Goal: Task Accomplishment & Management: Manage account settings

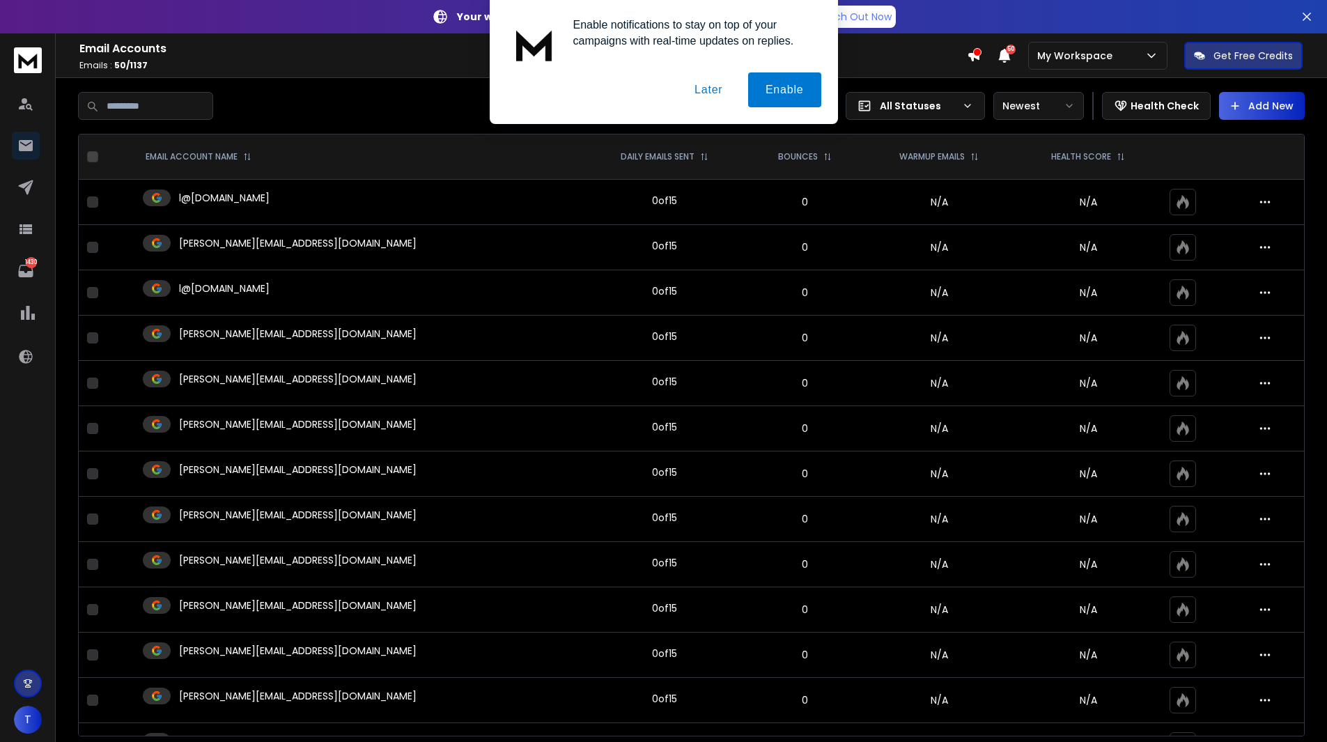
click at [712, 86] on button "Later" at bounding box center [708, 89] width 63 height 35
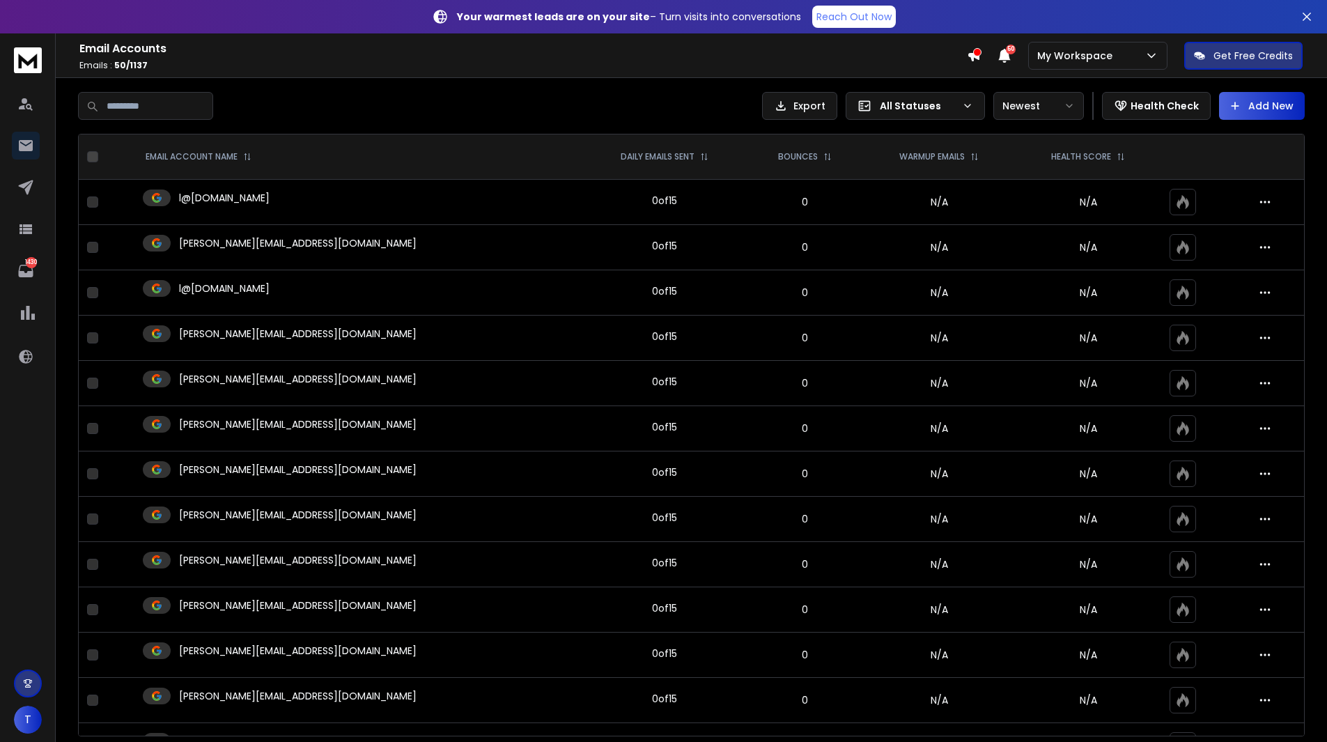
click at [1276, 112] on button "Add New" at bounding box center [1262, 106] width 86 height 28
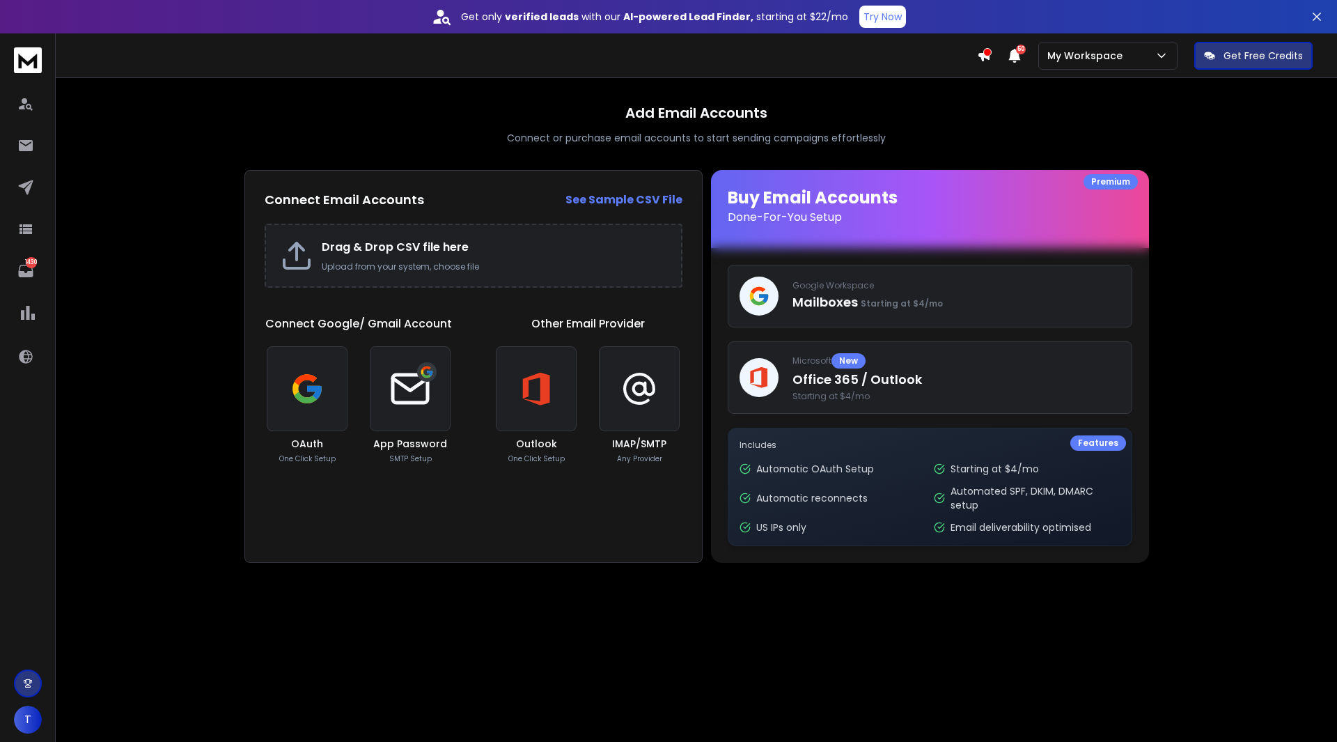
click at [300, 389] on icon at bounding box center [307, 388] width 29 height 29
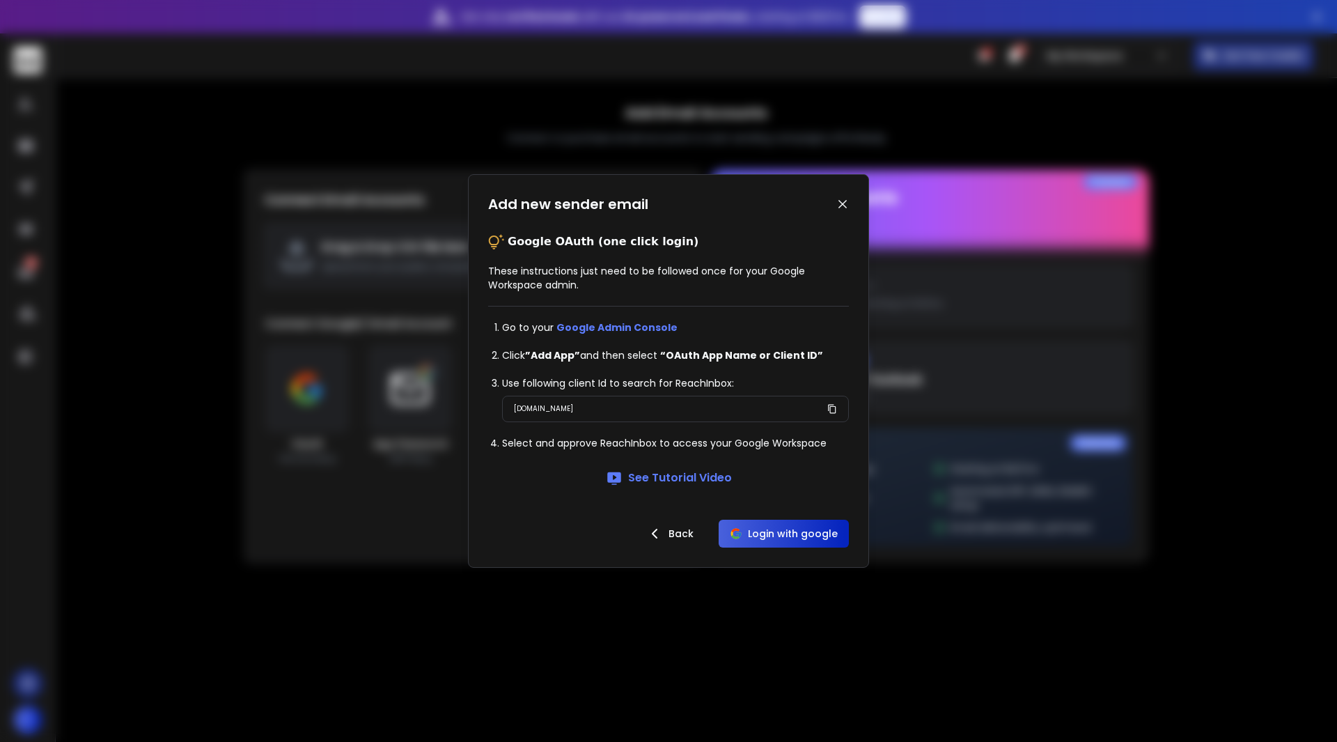
click at [758, 531] on button "Login with google" at bounding box center [784, 533] width 130 height 28
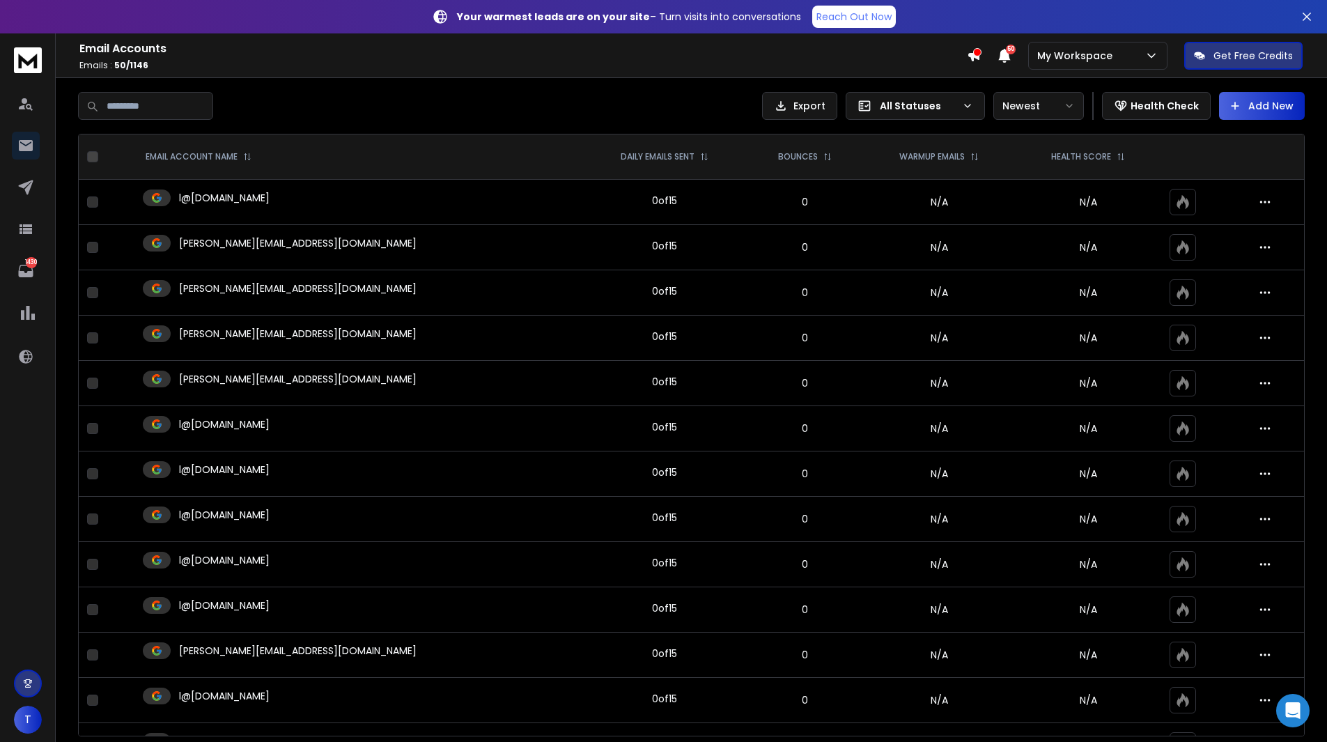
click at [1244, 100] on button "Add New" at bounding box center [1262, 106] width 86 height 28
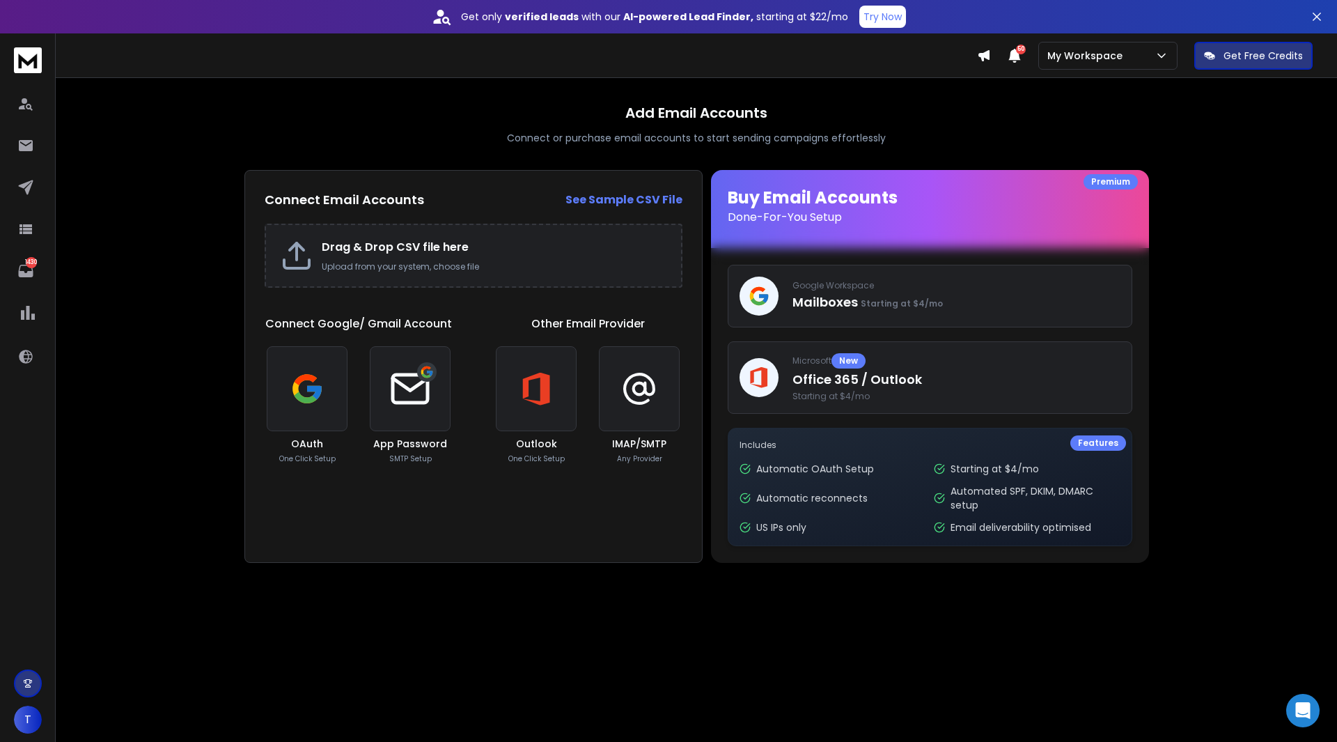
click at [306, 370] on icon at bounding box center [307, 389] width 35 height 42
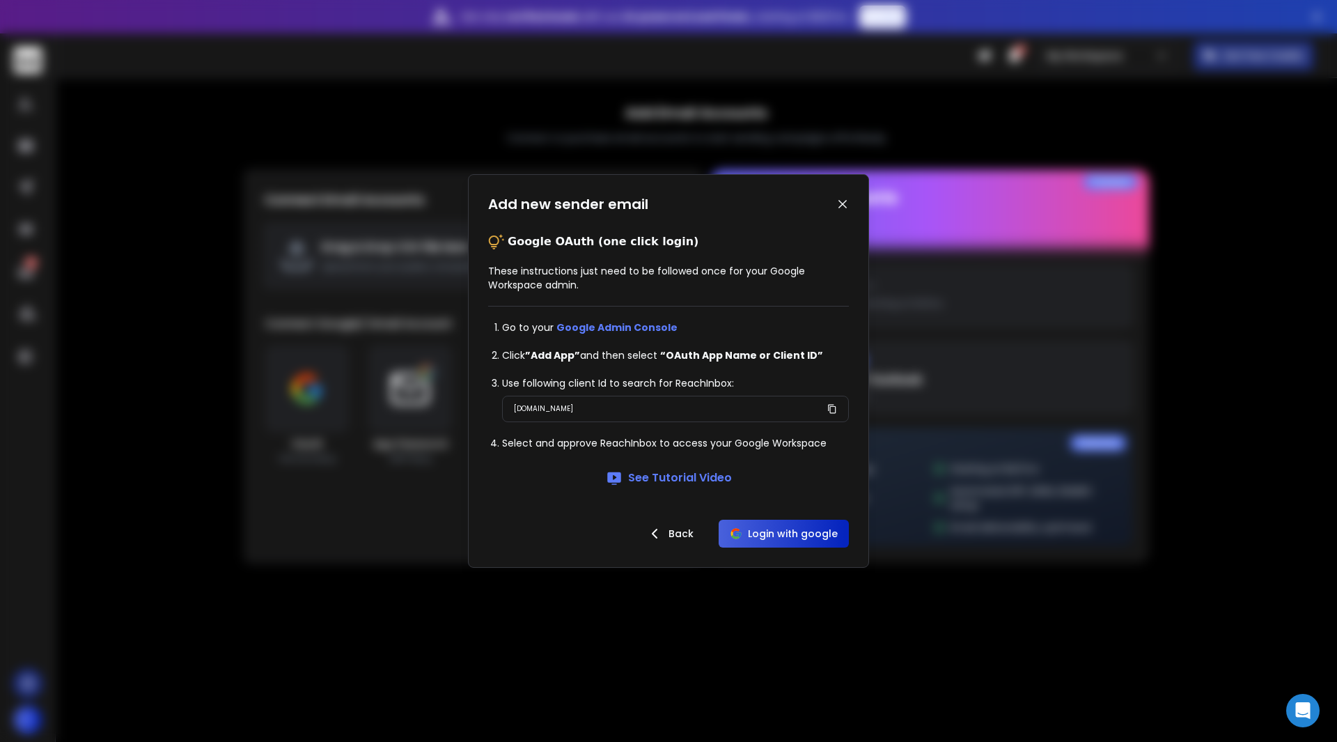
click at [804, 533] on button "Login with google" at bounding box center [784, 533] width 130 height 28
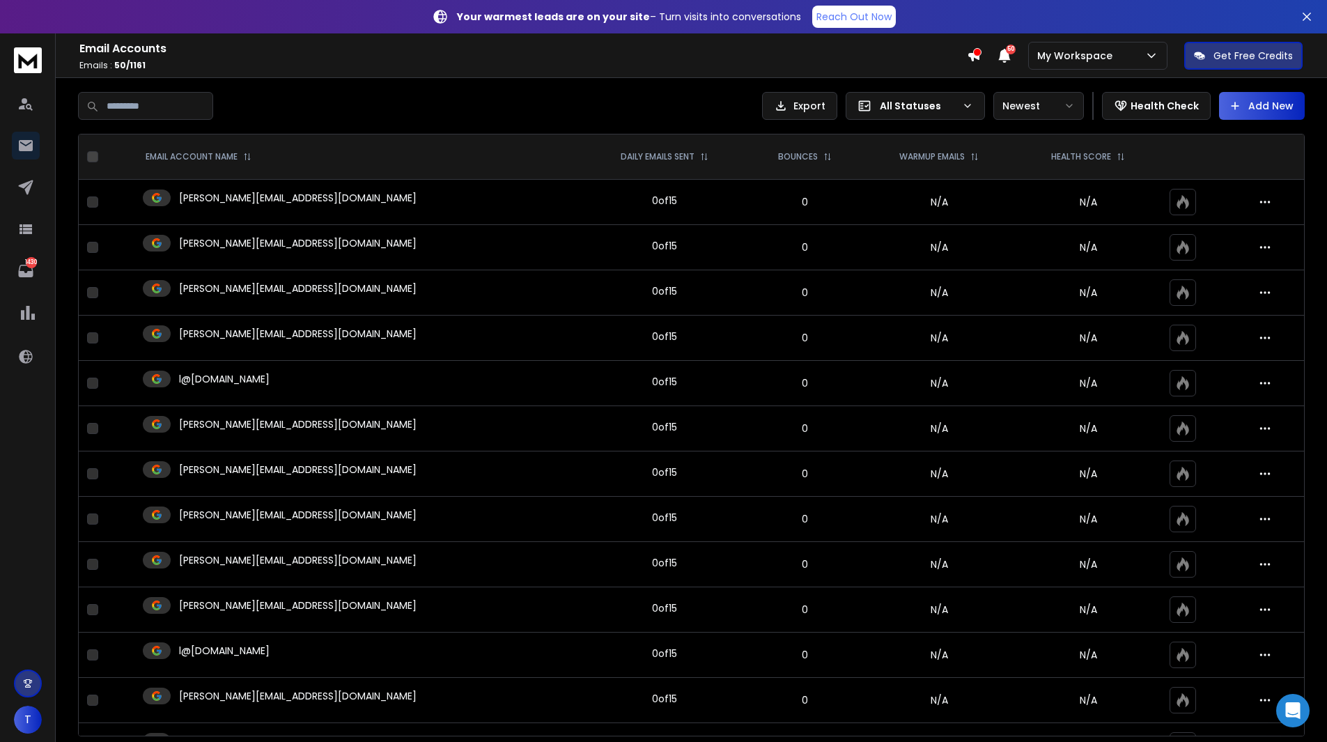
click at [1255, 101] on button "Add New" at bounding box center [1262, 106] width 86 height 28
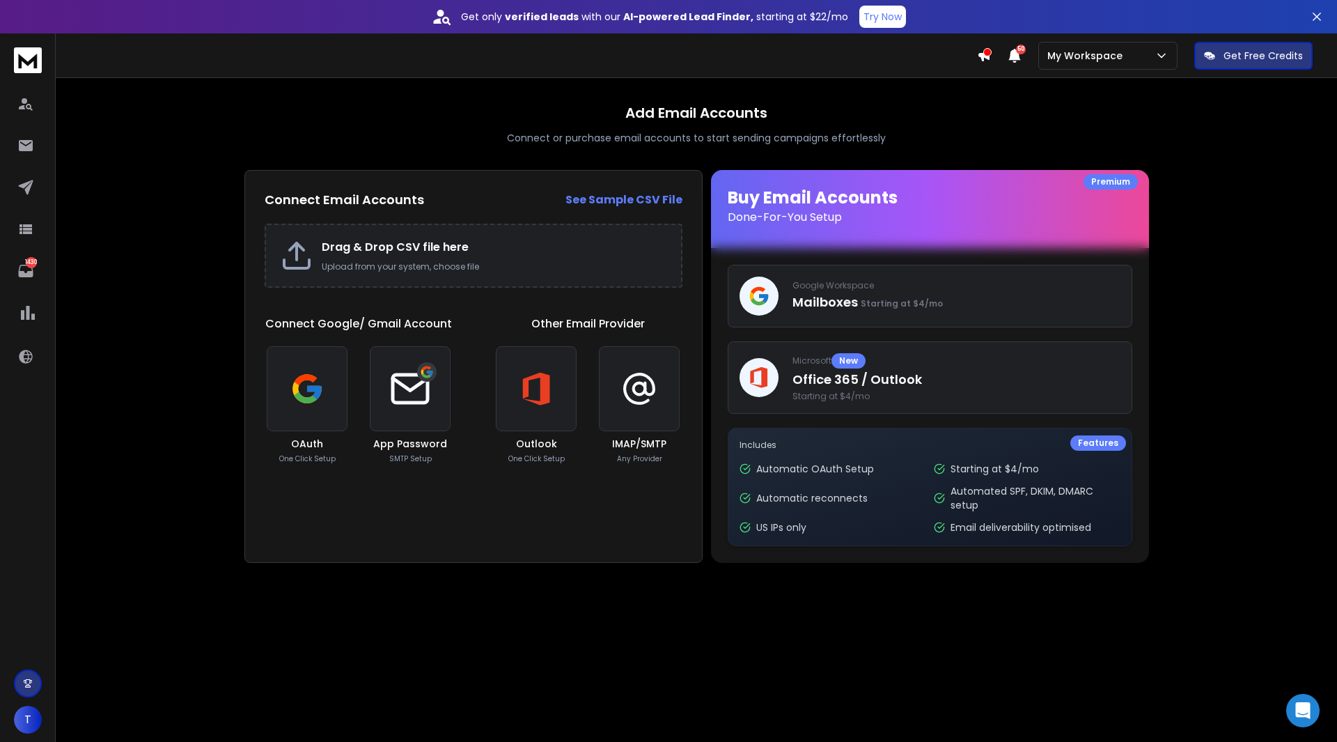
click at [288, 415] on div at bounding box center [307, 388] width 81 height 85
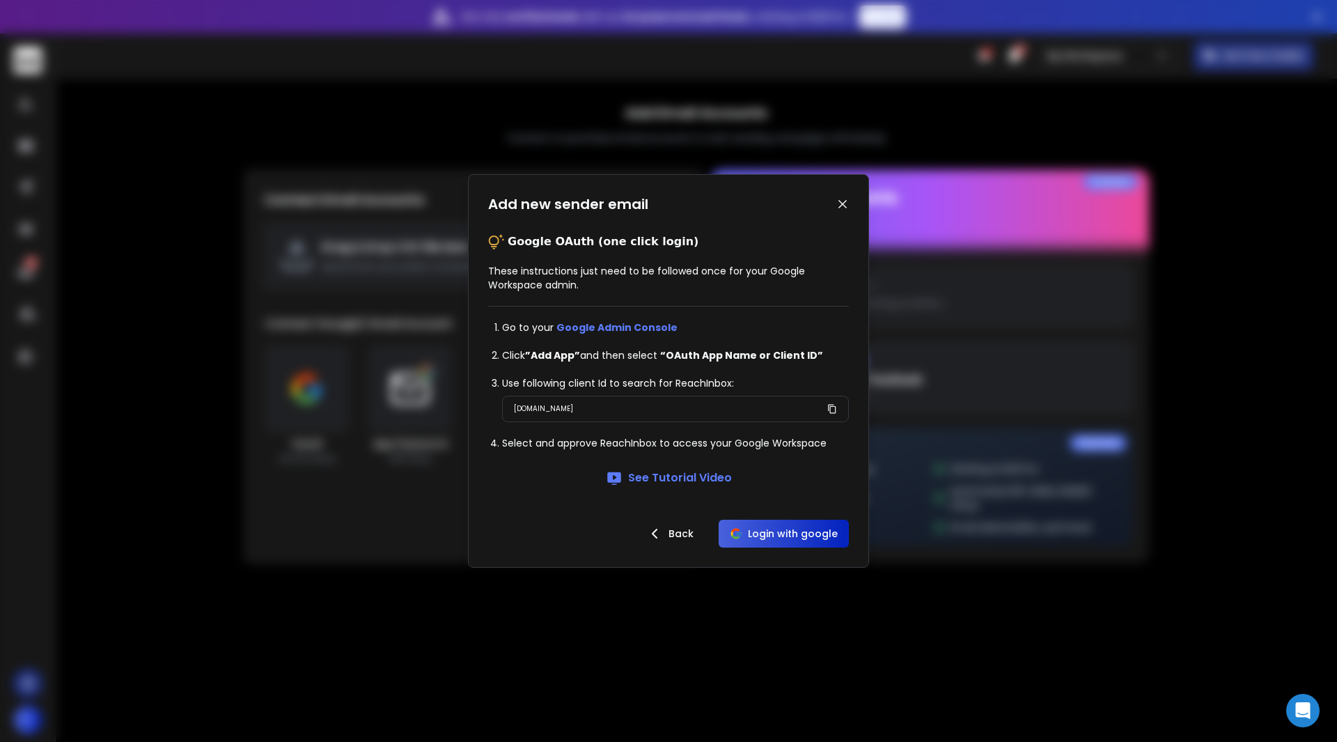
click at [768, 541] on button "Login with google" at bounding box center [784, 533] width 130 height 28
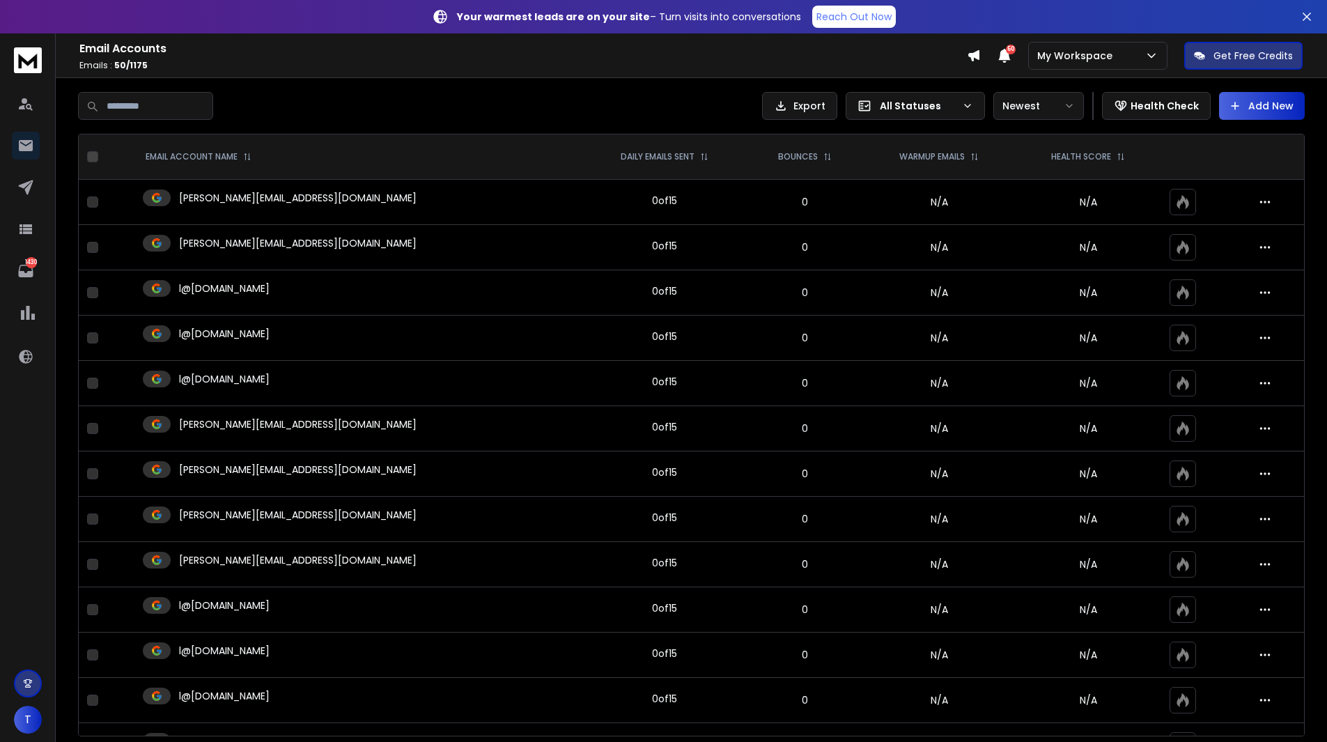
click at [1253, 120] on div "Export All Statuses Newest Health Check Add New EMAIL ACCOUNT NAME DAILY EMAILS…" at bounding box center [691, 414] width 1226 height 644
click at [1252, 97] on button "Add New" at bounding box center [1262, 106] width 86 height 28
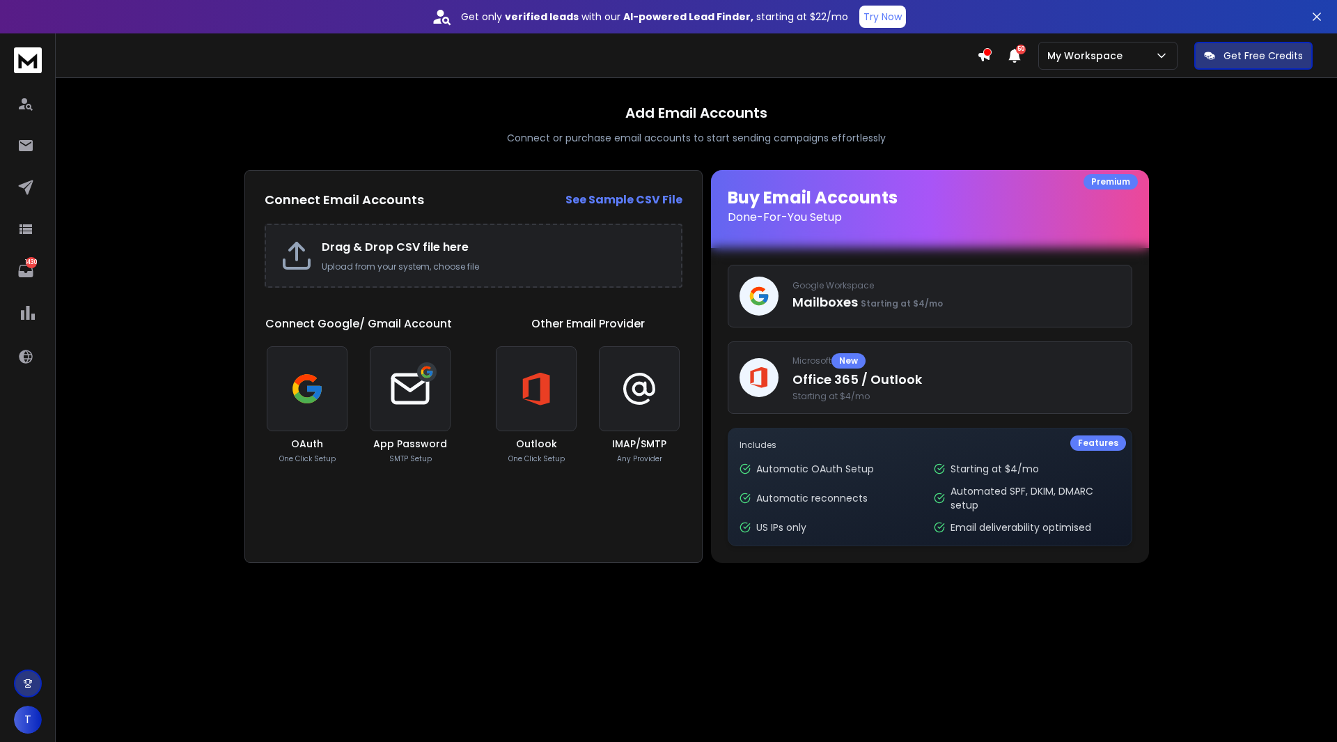
click at [310, 389] on icon at bounding box center [314, 393] width 15 height 14
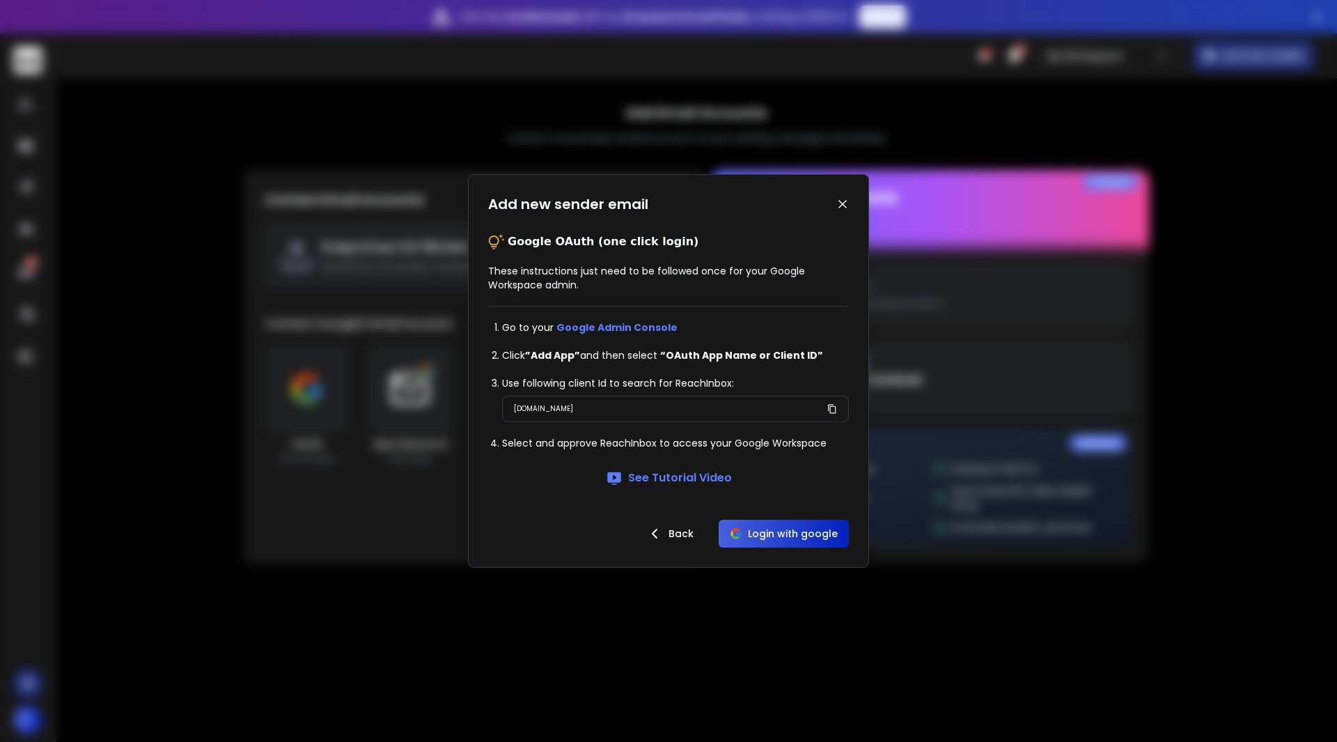
click at [772, 526] on button "Login with google" at bounding box center [784, 533] width 130 height 28
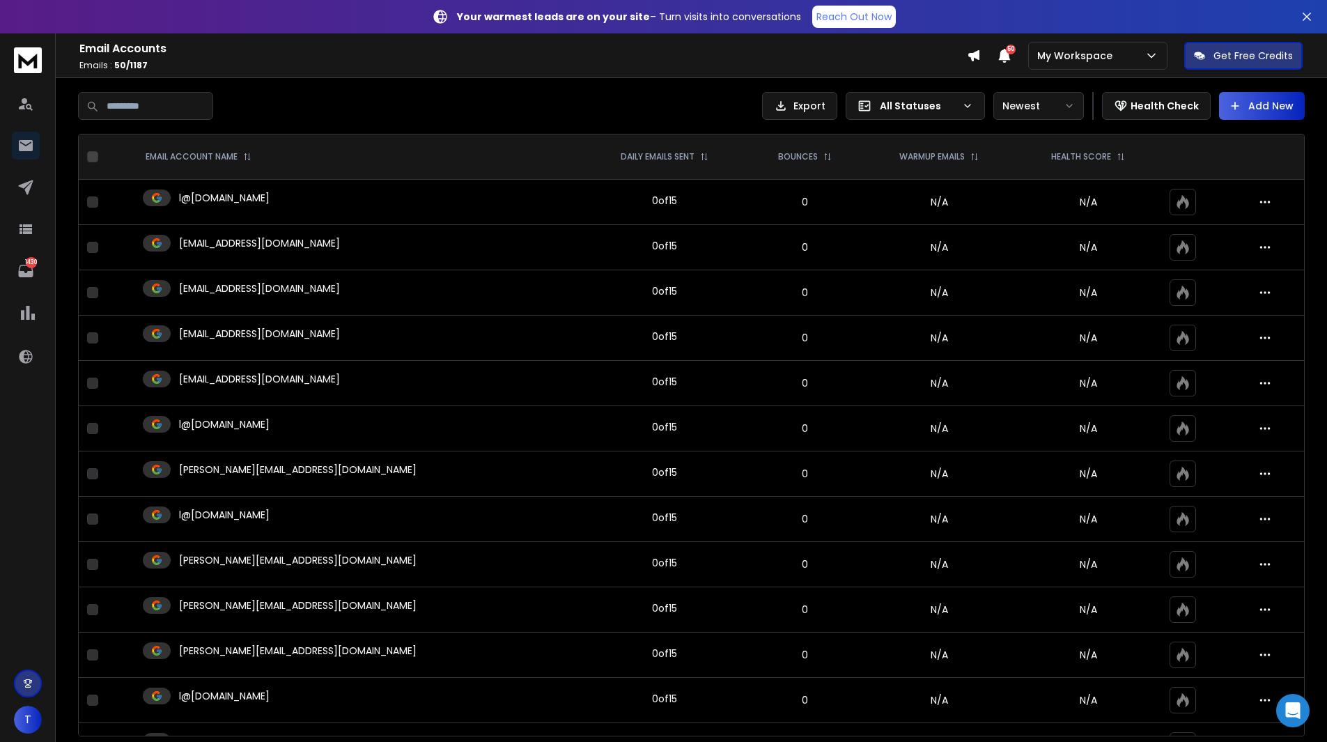
click at [1272, 93] on button "Add New" at bounding box center [1262, 106] width 86 height 28
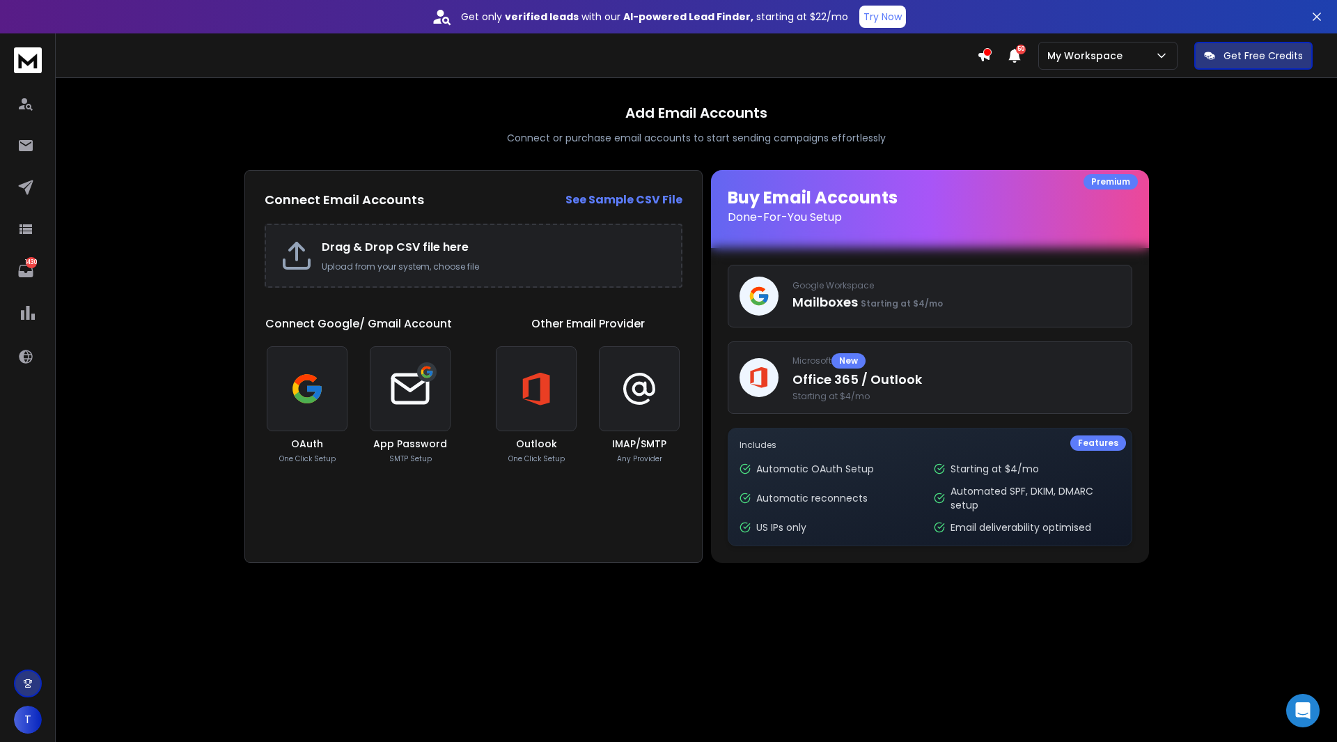
click at [325, 412] on div at bounding box center [307, 388] width 81 height 85
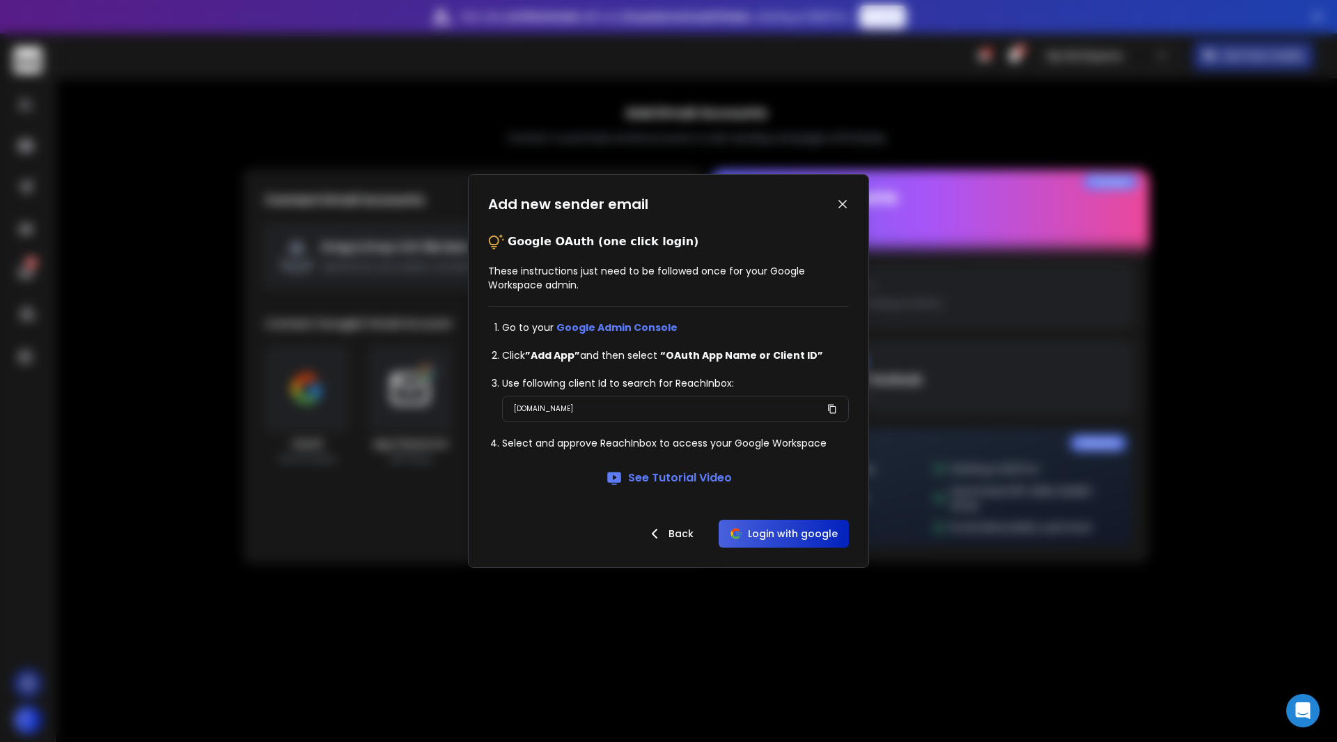
click at [751, 525] on button "Login with google" at bounding box center [784, 533] width 130 height 28
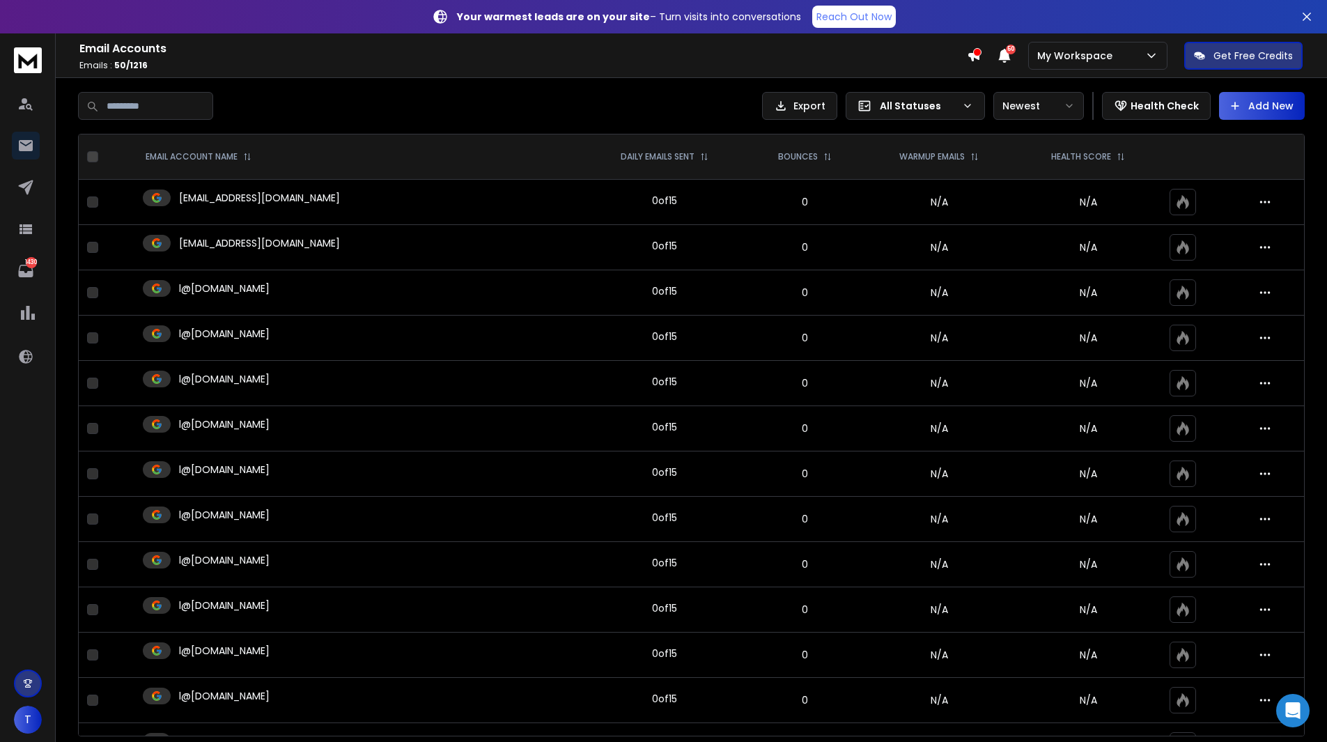
click at [1247, 114] on button "Add New" at bounding box center [1262, 106] width 86 height 28
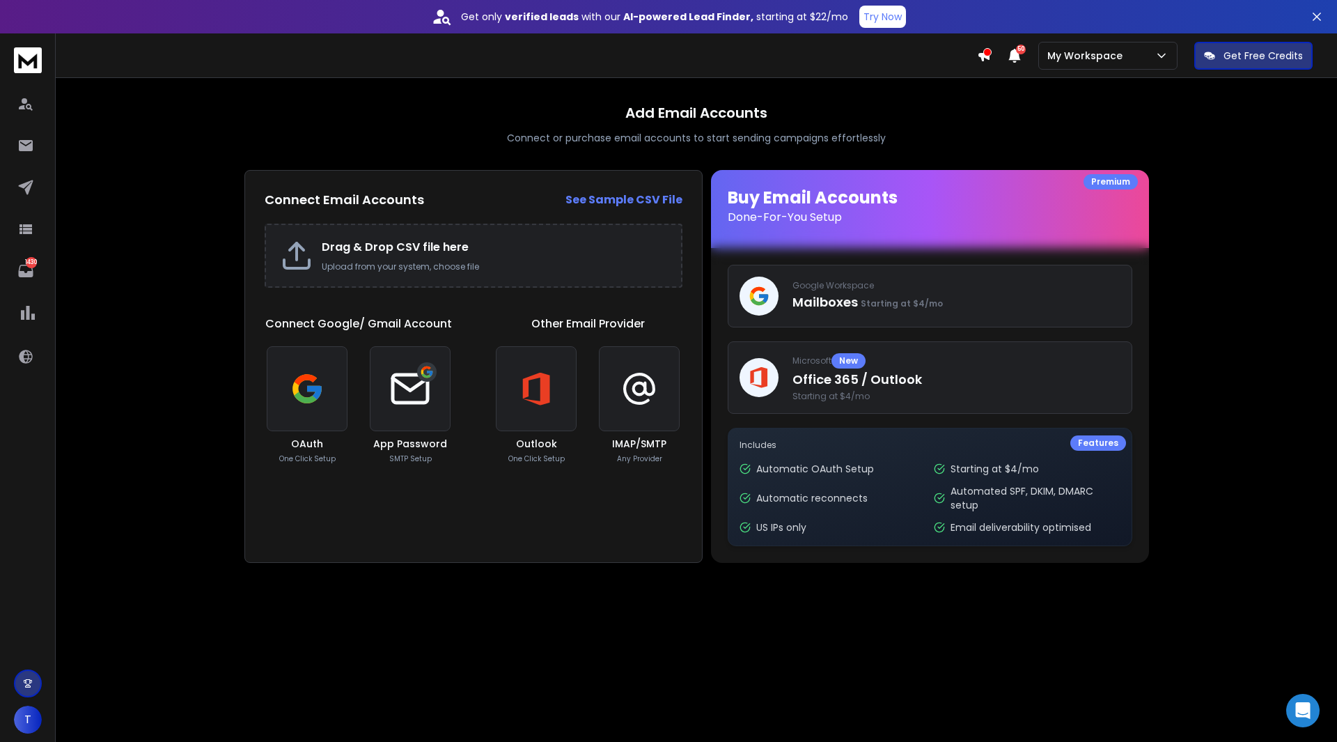
click at [311, 400] on icon at bounding box center [306, 397] width 23 height 12
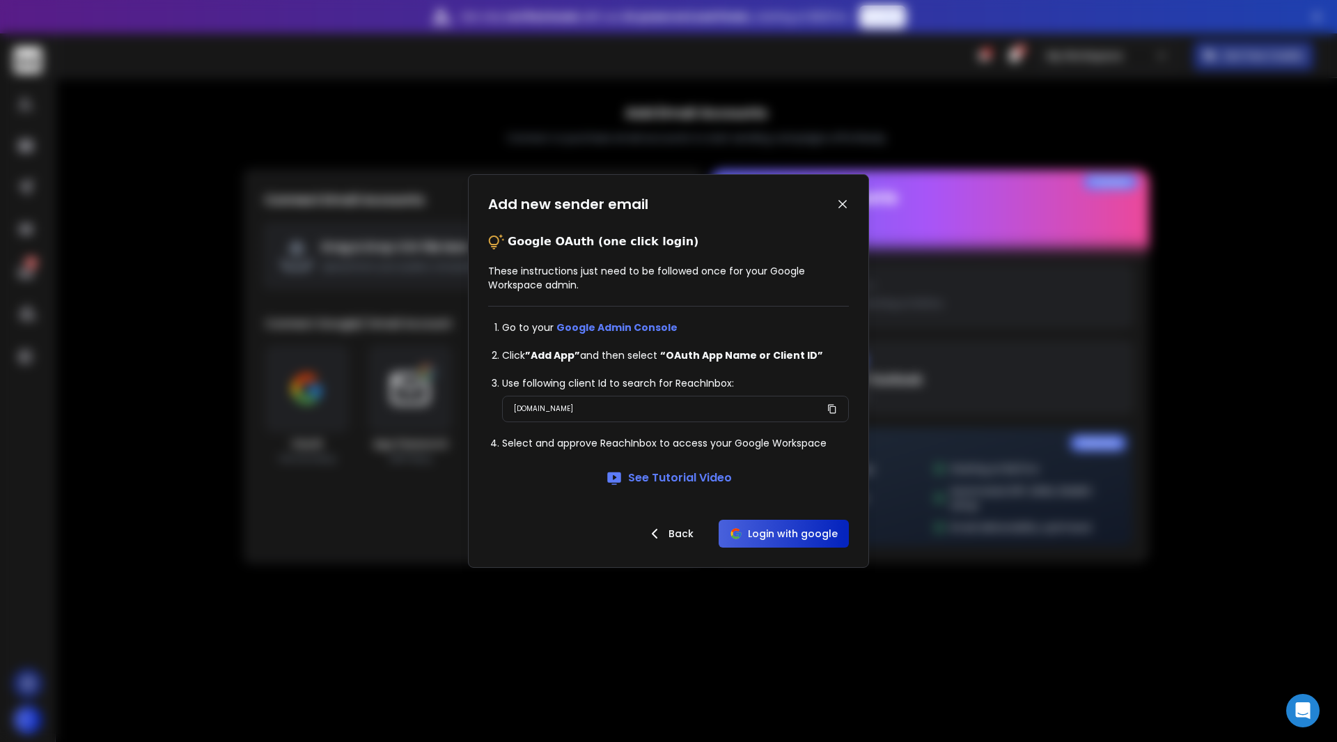
click at [789, 528] on button "Login with google" at bounding box center [784, 533] width 130 height 28
